Goal: Find specific page/section: Find specific page/section

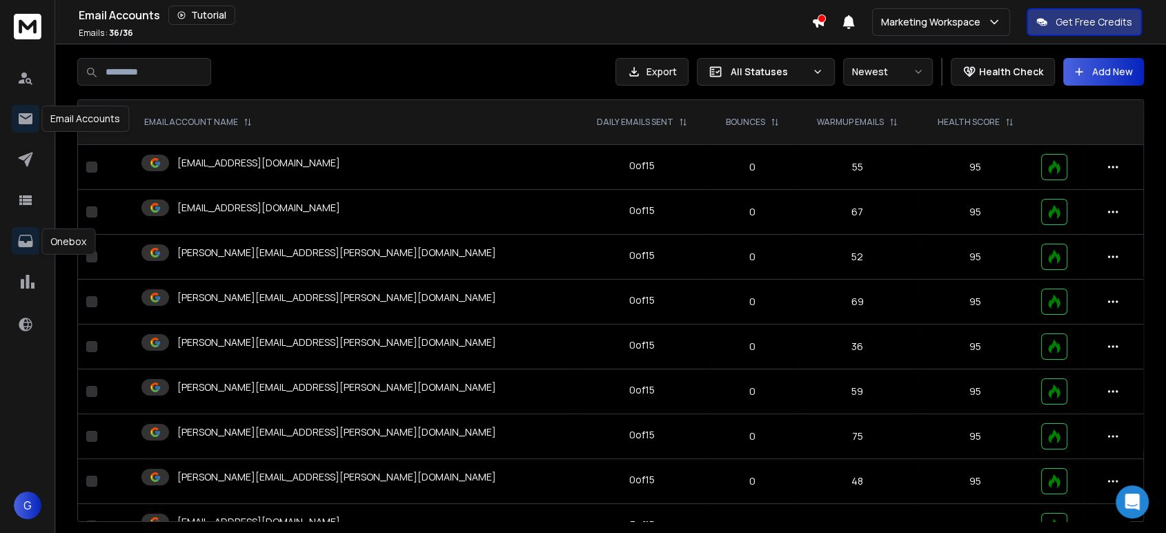
click at [25, 237] on icon at bounding box center [25, 241] width 17 height 17
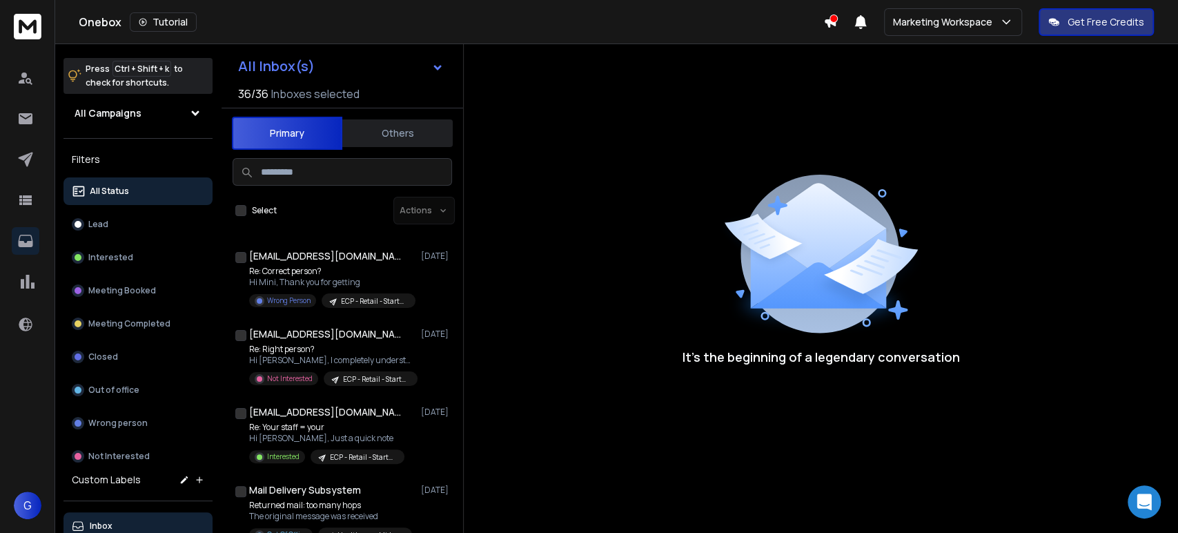
click at [188, 194] on button "All Status" at bounding box center [137, 191] width 149 height 28
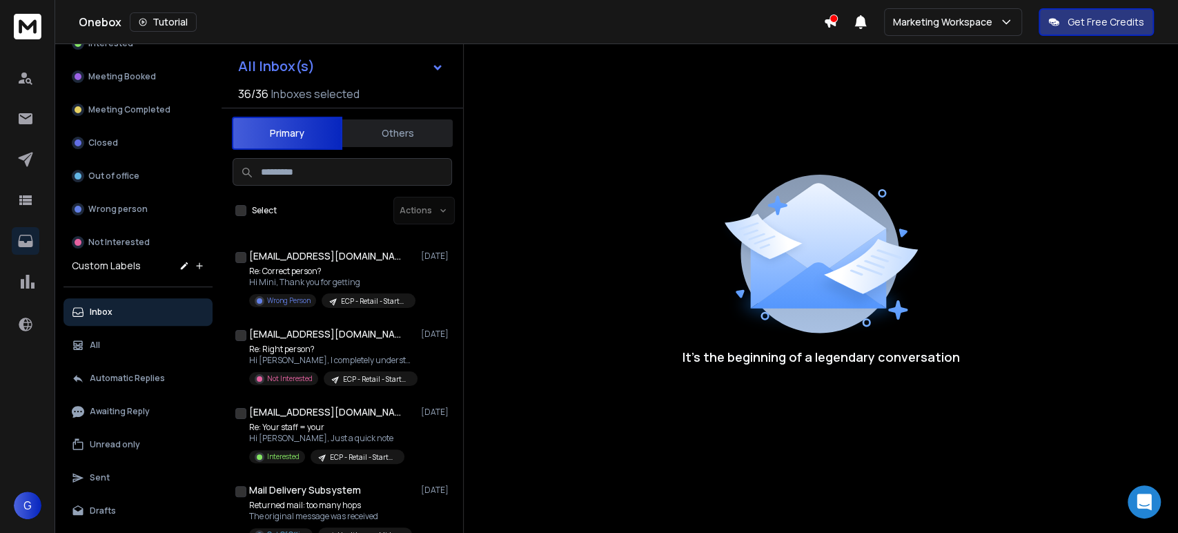
scroll to position [261, 0]
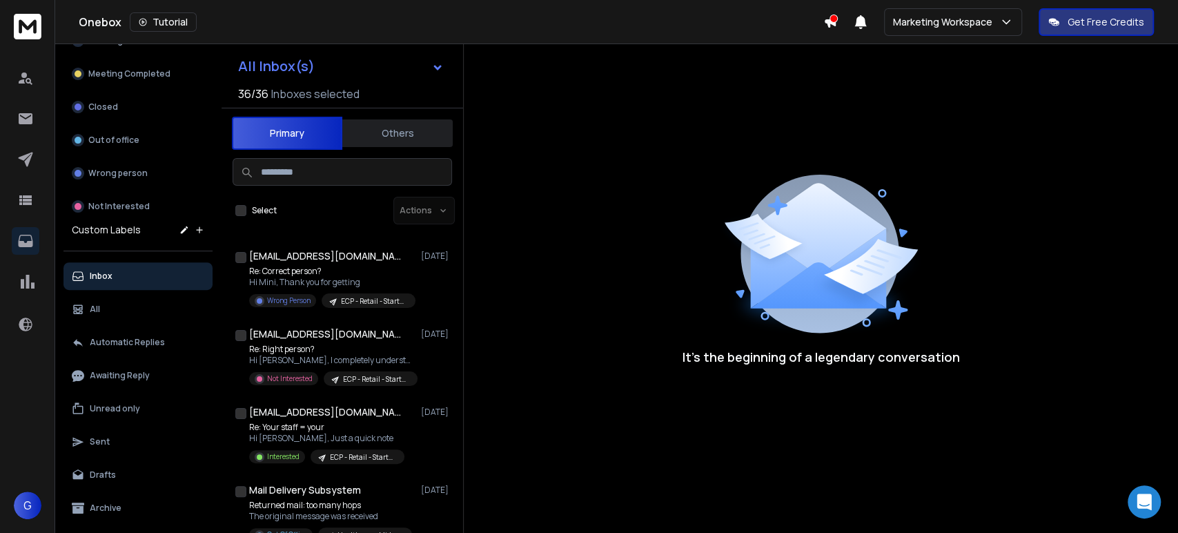
click at [148, 262] on button "Inbox" at bounding box center [137, 276] width 149 height 28
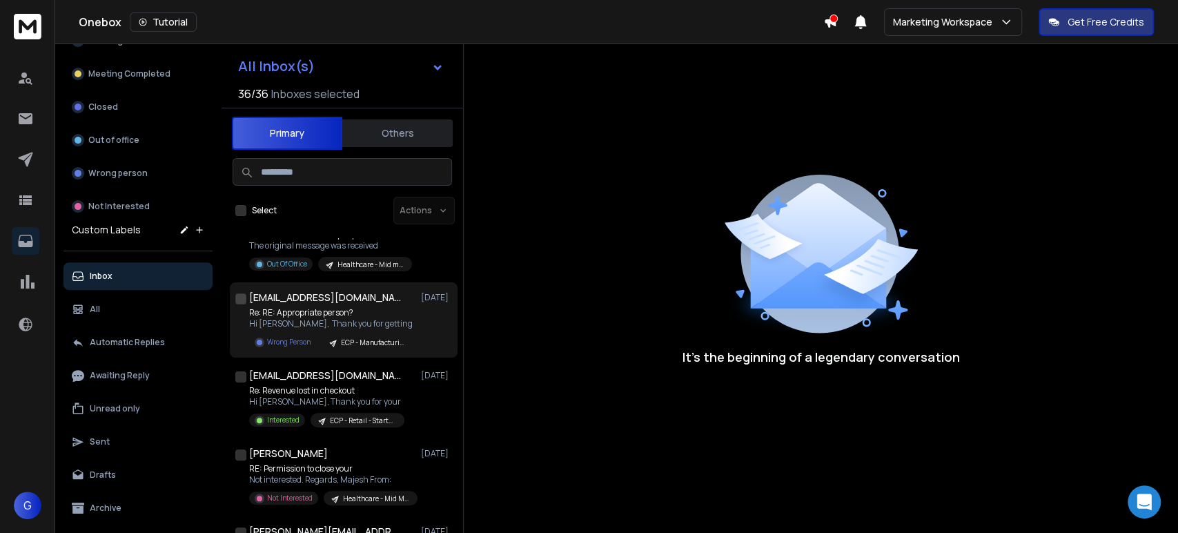
scroll to position [282, 0]
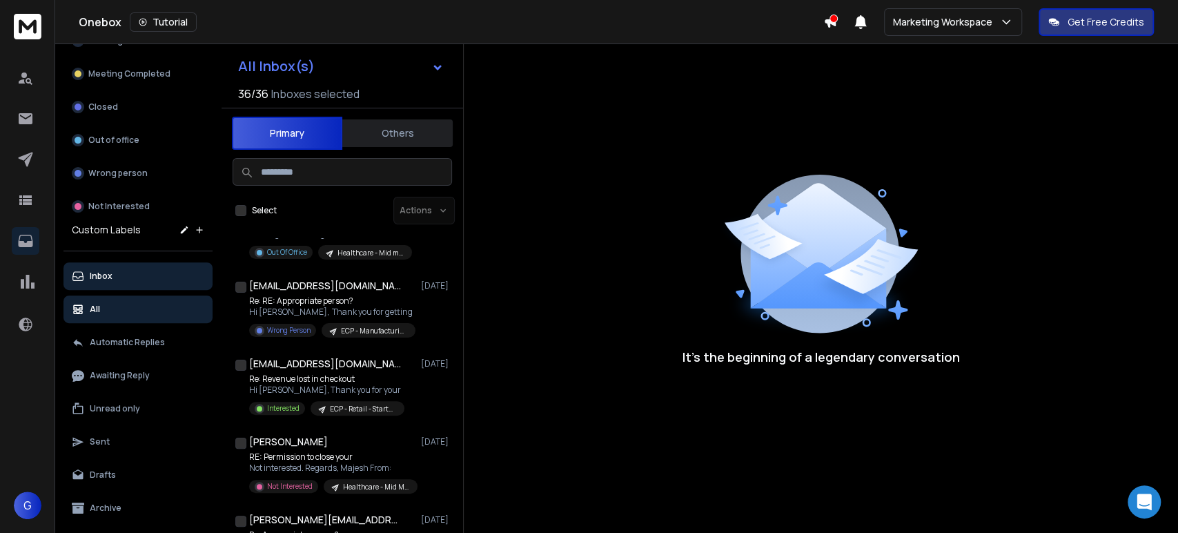
click at [130, 297] on button "All" at bounding box center [137, 309] width 149 height 28
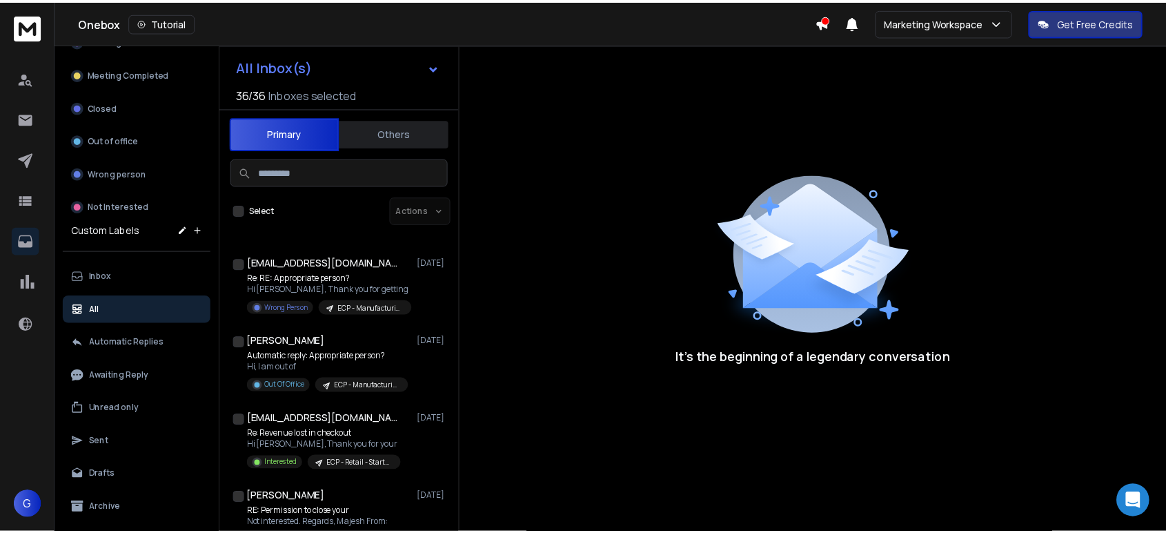
scroll to position [0, 0]
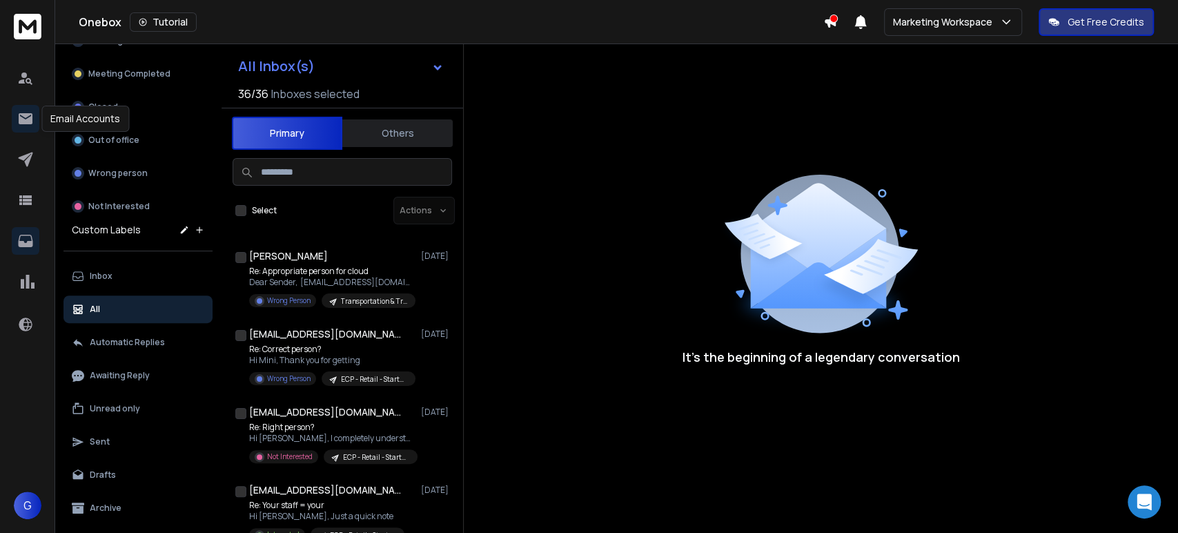
click at [15, 127] on link at bounding box center [26, 119] width 28 height 28
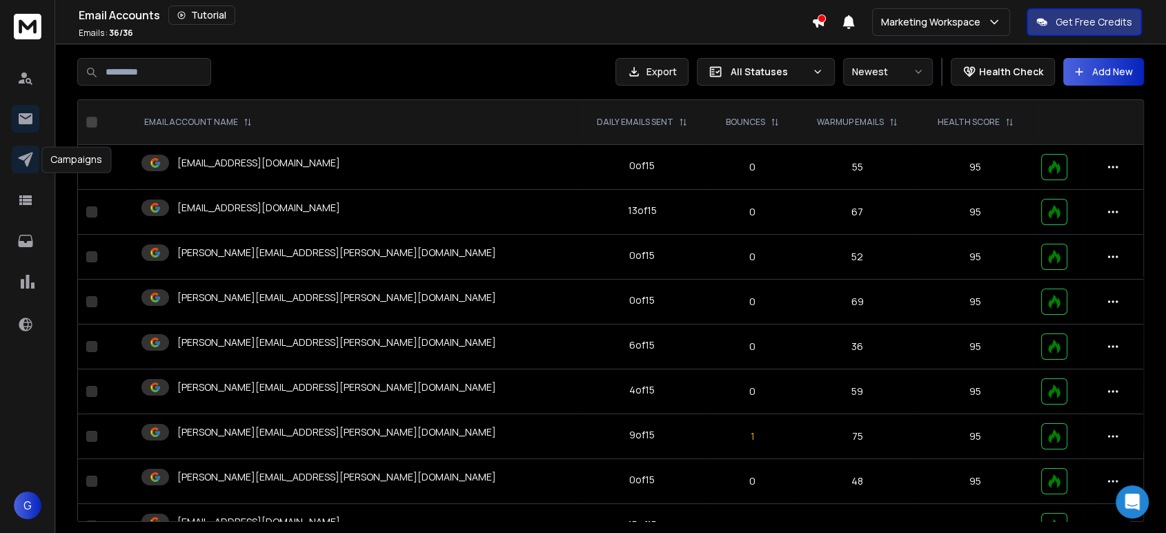
click at [21, 166] on icon at bounding box center [25, 159] width 17 height 17
